Goal: Task Accomplishment & Management: Manage account settings

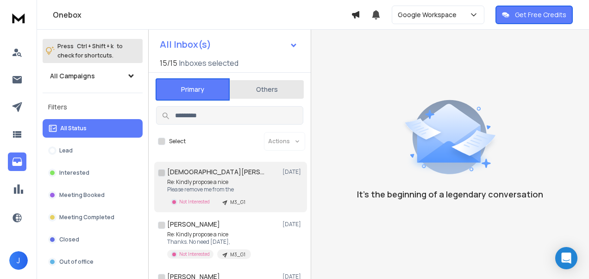
click at [215, 181] on p "Re: Kindly propose a nice" at bounding box center [209, 181] width 84 height 7
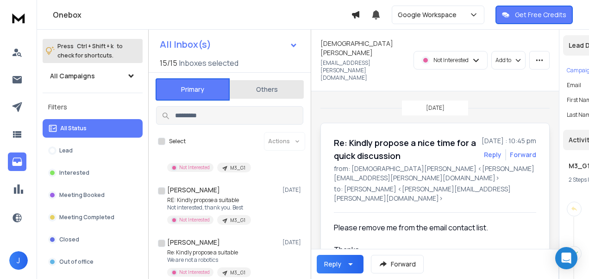
scroll to position [88, 0]
click at [221, 181] on div "[PERSON_NAME] [DATE] RE: Kindly propose a suitable Not interested, thank you. B…" at bounding box center [230, 203] width 153 height 50
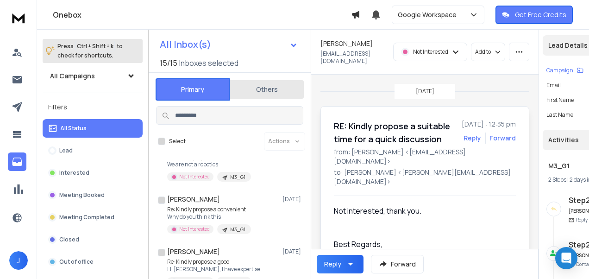
scroll to position [183, 0]
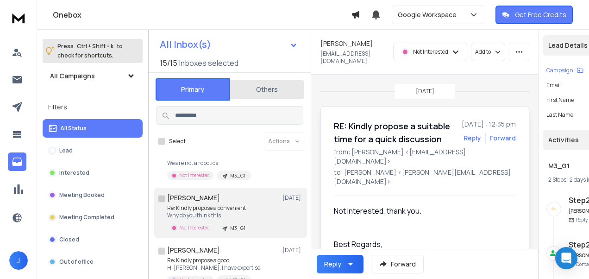
click at [214, 208] on p "Re: Kindly propose a convenient" at bounding box center [209, 207] width 84 height 7
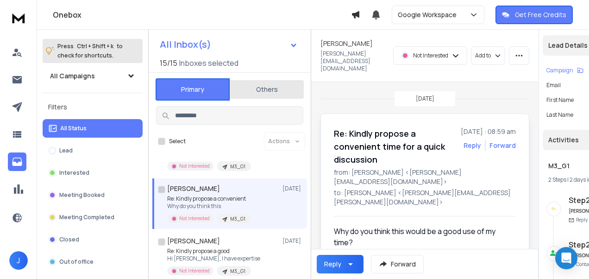
scroll to position [0, 0]
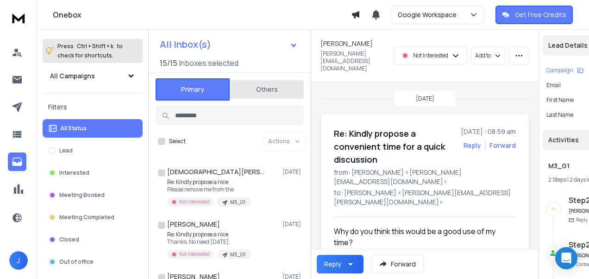
click at [261, 14] on h1 "Onebox" at bounding box center [202, 14] width 298 height 11
drag, startPoint x: 222, startPoint y: 14, endPoint x: 187, endPoint y: 16, distance: 35.3
click at [187, 16] on h1 "Onebox" at bounding box center [202, 14] width 298 height 11
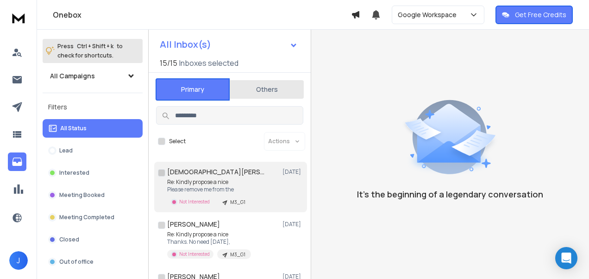
click at [264, 183] on div "Re: Kindly propose a nice Please remove me from the Not Interested M3_G1" at bounding box center [235, 192] width 136 height 28
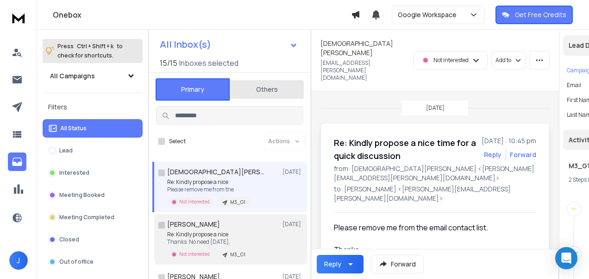
click at [256, 234] on div "Re: Kindly propose a nice Thanks. No need On Fri, Not Interested M3_G1" at bounding box center [235, 245] width 136 height 28
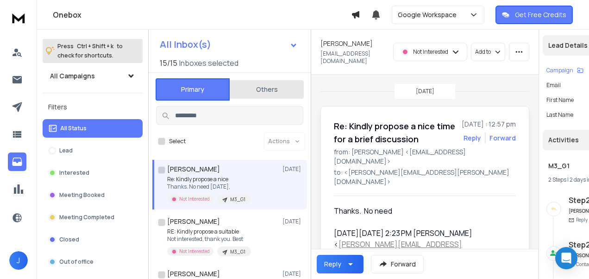
scroll to position [58, 0]
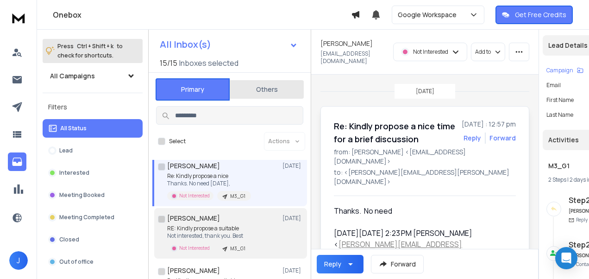
click at [258, 219] on div "Martin Elliott 12 Sep" at bounding box center [235, 218] width 136 height 9
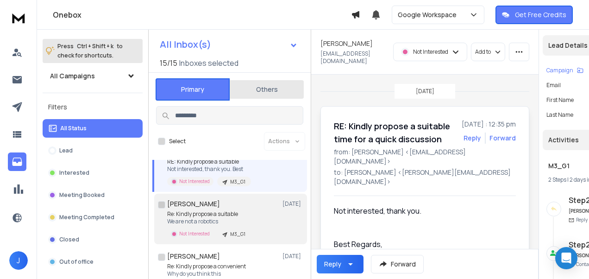
scroll to position [126, 0]
click at [258, 208] on div "Derek Braunschweiger 12 Sep Re: Kindly propose a suitable We are not a robotics…" at bounding box center [235, 217] width 136 height 39
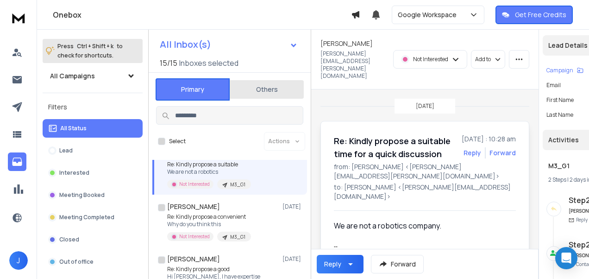
scroll to position [176, 0]
click at [247, 210] on div "Loren Larsen 12 Sep Re: Kindly propose a convenient Why do you think this Not I…" at bounding box center [235, 220] width 136 height 39
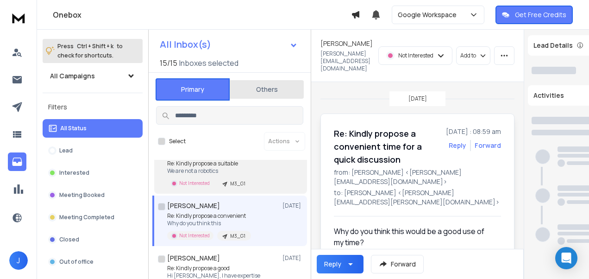
scroll to position [178, 0]
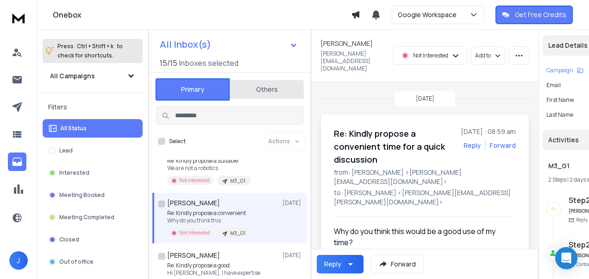
click at [301, 10] on h1 "Onebox" at bounding box center [202, 14] width 298 height 11
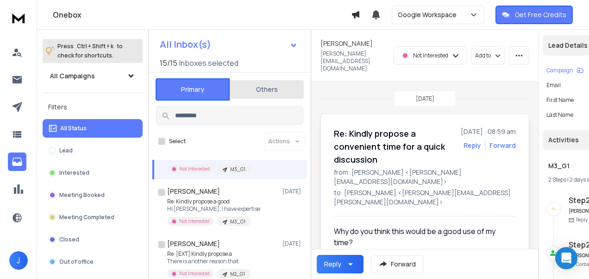
scroll to position [243, 0]
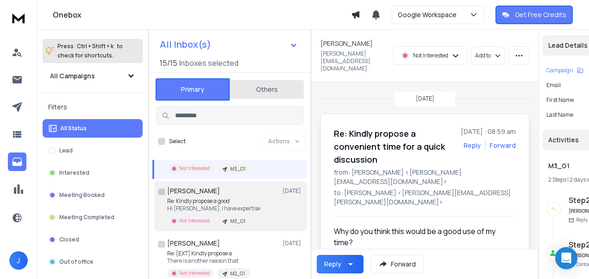
click at [183, 190] on h1 "[PERSON_NAME]" at bounding box center [193, 190] width 53 height 9
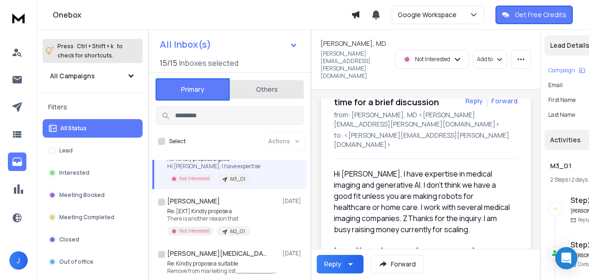
scroll to position [288, 0]
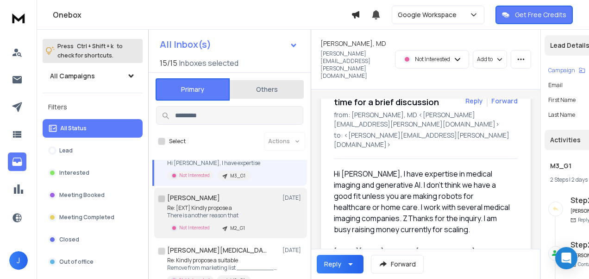
click at [243, 196] on div "Chip Kruger 12 Sep" at bounding box center [235, 197] width 136 height 9
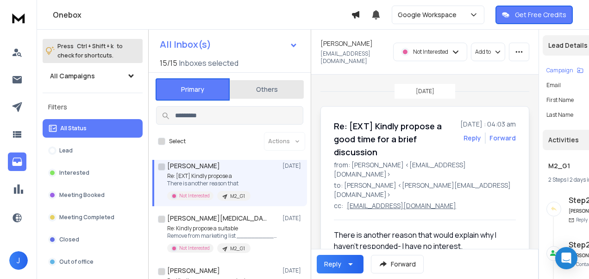
scroll to position [321, 0]
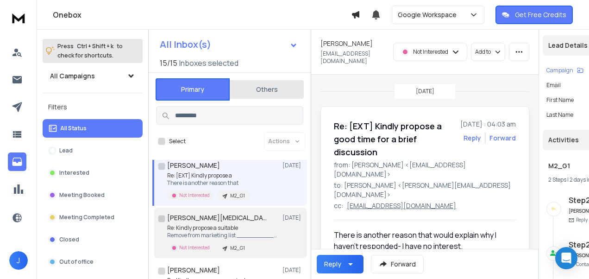
click at [243, 232] on p "Remove from marketing list ______________________________________" at bounding box center [222, 235] width 111 height 7
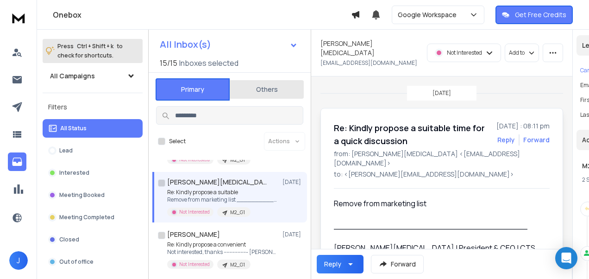
scroll to position [360, 0]
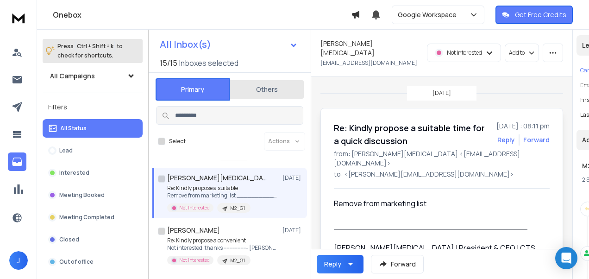
click at [243, 232] on div "Jon Squire 11 Sep" at bounding box center [235, 230] width 136 height 9
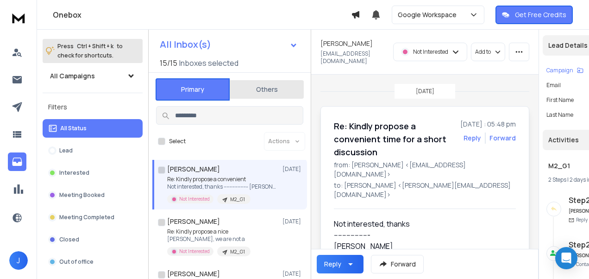
scroll to position [424, 0]
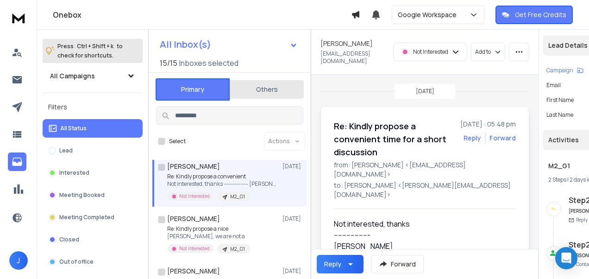
click at [243, 232] on p "Re: Kindly propose a nice" at bounding box center [208, 228] width 83 height 7
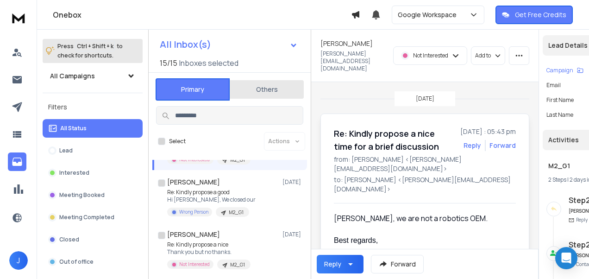
scroll to position [514, 0]
click at [243, 232] on div "Jan Linders 11 Sep" at bounding box center [235, 233] width 136 height 9
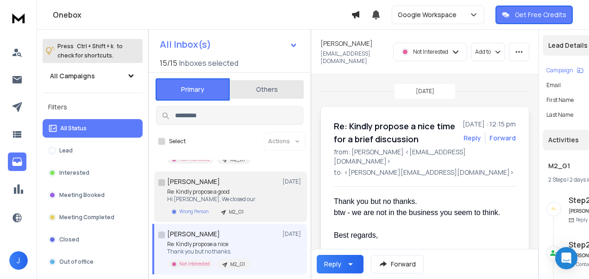
click at [249, 198] on p "Hi [PERSON_NAME], We closed our" at bounding box center [211, 199] width 88 height 7
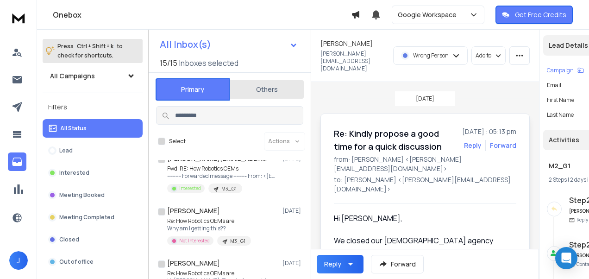
scroll to position [694, 0]
click at [249, 198] on div "Christian Brooks 12 Sep Re: Kindly propose a nice Please remove me from the Not…" at bounding box center [230, 263] width 162 height 206
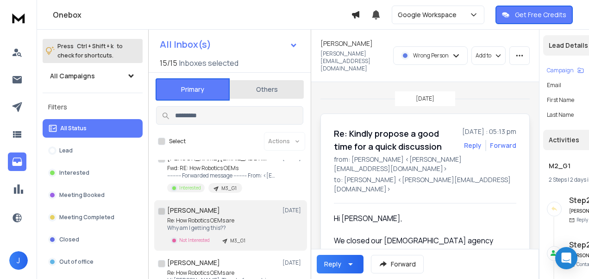
click at [241, 231] on p "Why am I getting this??" at bounding box center [209, 227] width 84 height 7
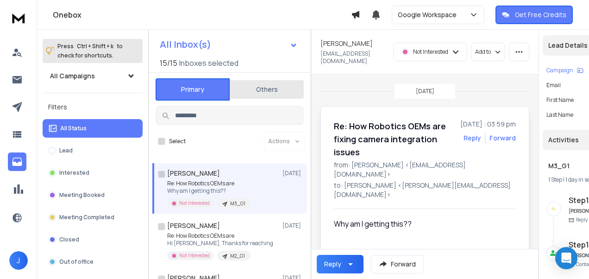
scroll to position [733, 0]
